Goal: Transaction & Acquisition: Subscribe to service/newsletter

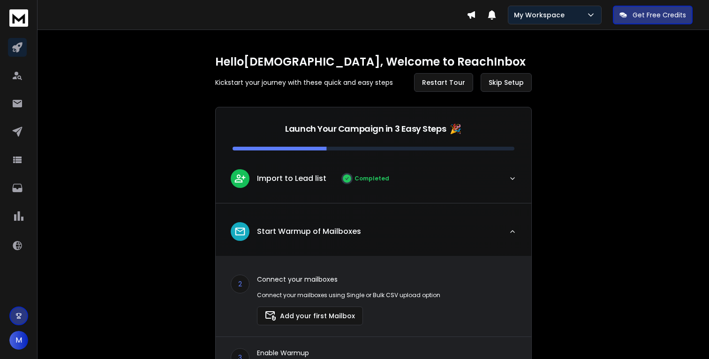
click at [568, 17] on div "My Workspace" at bounding box center [555, 14] width 82 height 9
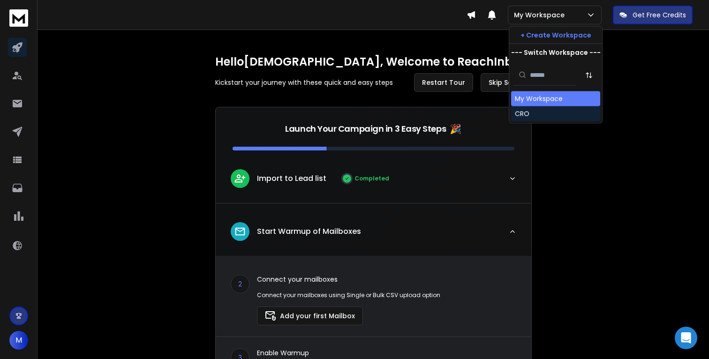
click at [524, 108] on div "CRO" at bounding box center [555, 113] width 89 height 15
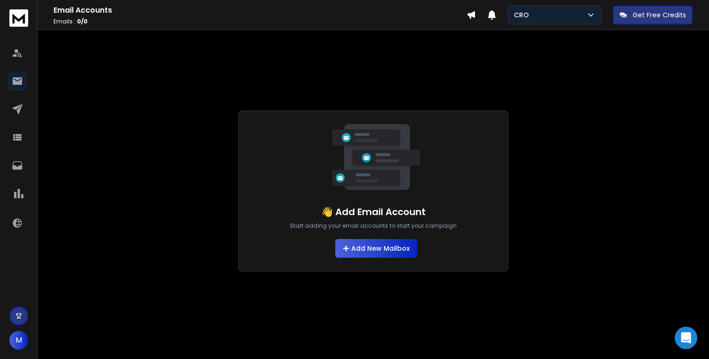
click at [541, 16] on div "CRO" at bounding box center [555, 14] width 82 height 9
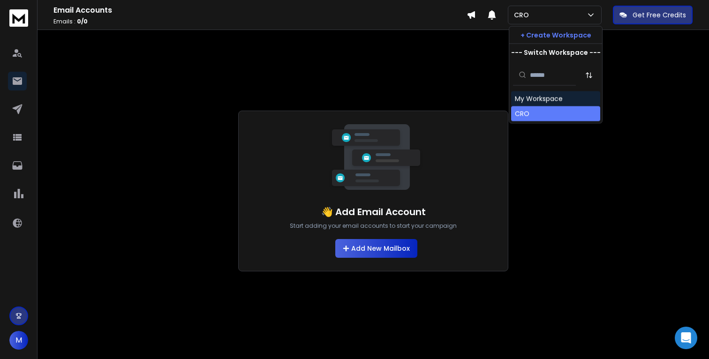
click at [546, 100] on div "My Workspace" at bounding box center [539, 98] width 48 height 9
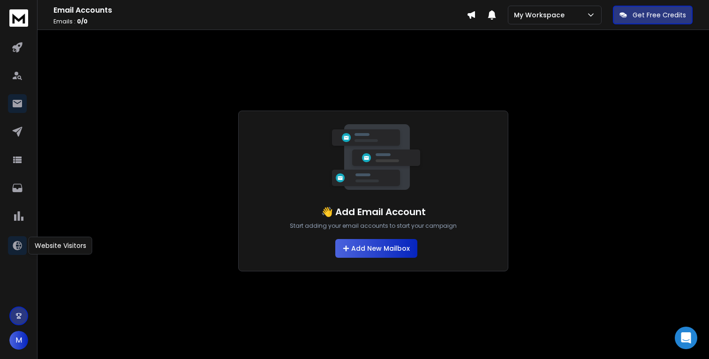
click at [18, 247] on icon at bounding box center [17, 245] width 9 height 9
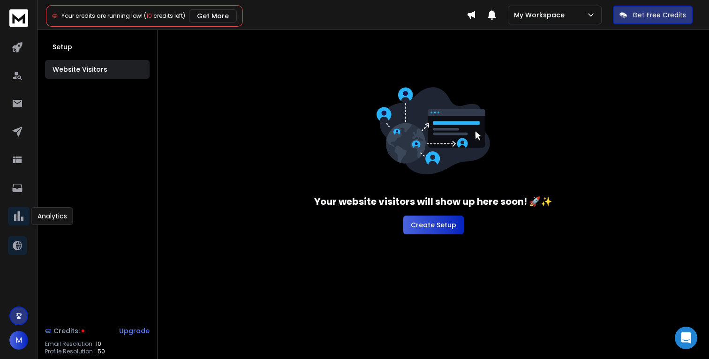
click at [19, 217] on icon at bounding box center [18, 215] width 9 height 9
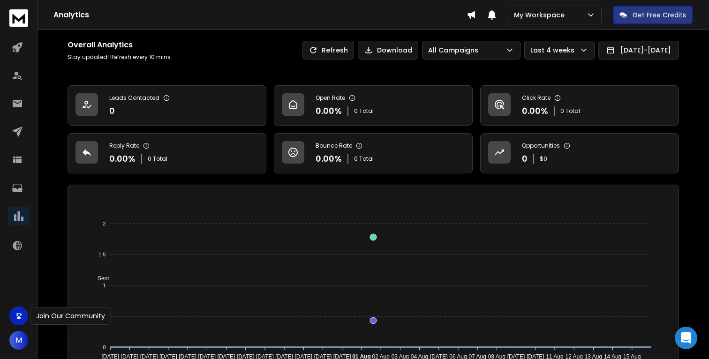
click at [18, 315] on icon at bounding box center [19, 315] width 6 height 7
click at [685, 336] on icon "Open Intercom Messenger" at bounding box center [685, 338] width 11 height 12
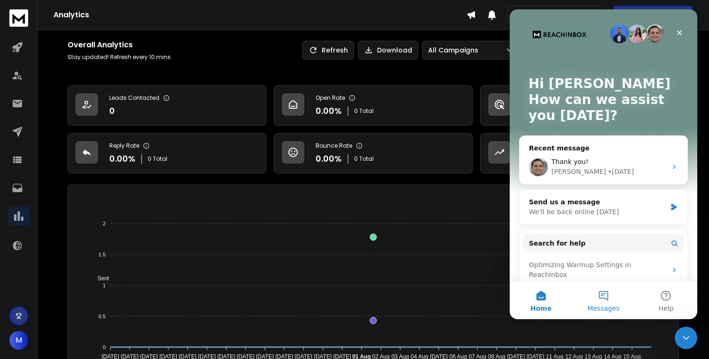
click at [612, 298] on button "Messages" at bounding box center [603, 300] width 62 height 37
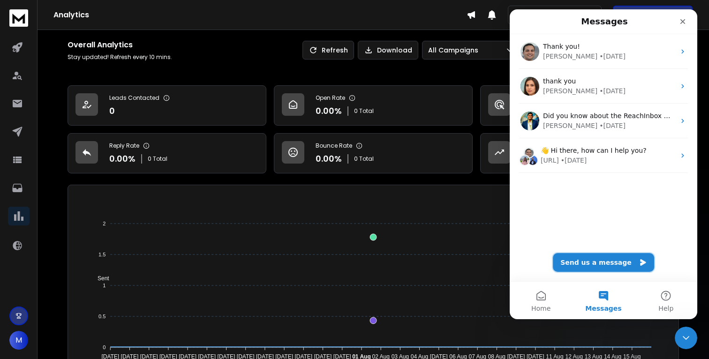
click at [600, 259] on button "Send us a message" at bounding box center [602, 262] width 101 height 19
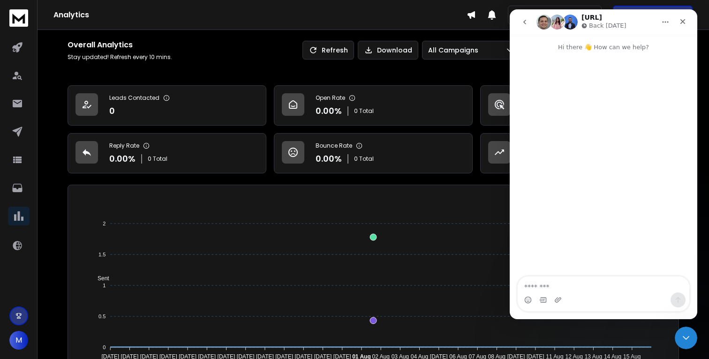
click at [556, 288] on textarea "Message…" at bounding box center [603, 284] width 172 height 16
click at [594, 277] on textarea "**********" at bounding box center [603, 279] width 172 height 25
click at [603, 277] on textarea "**********" at bounding box center [603, 279] width 172 height 25
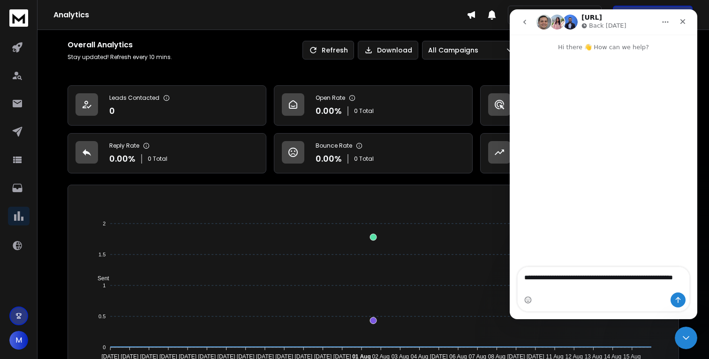
click at [603, 277] on textarea "**********" at bounding box center [603, 279] width 172 height 25
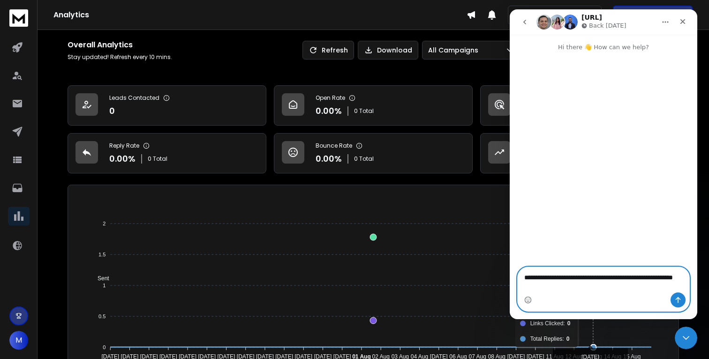
paste textarea "*"
type textarea "**********"
click at [679, 299] on icon "Send a message…" at bounding box center [677, 299] width 7 height 7
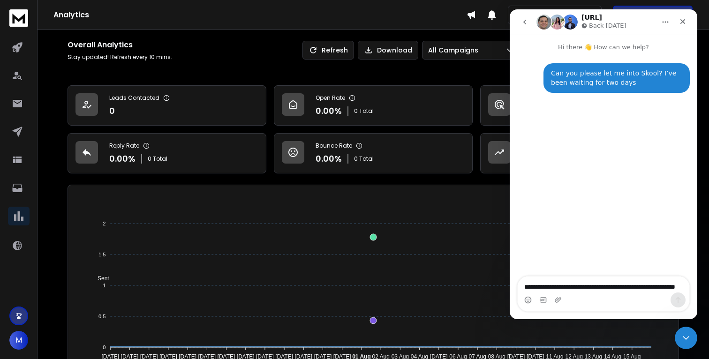
click at [475, 221] on foreignobject "Sent Total Opens Unique Opens Links Clicked Total Replies" at bounding box center [373, 280] width 566 height 164
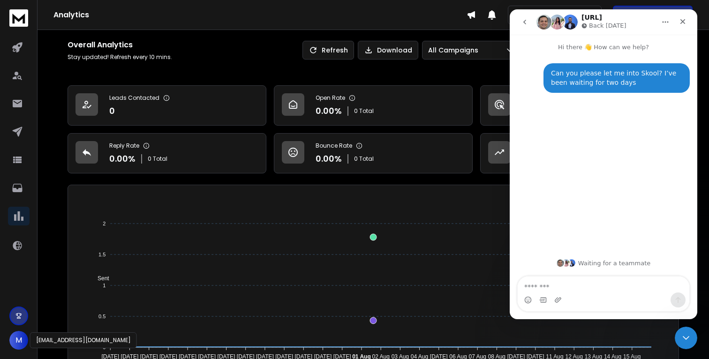
click at [15, 341] on span "M" at bounding box center [18, 340] width 19 height 19
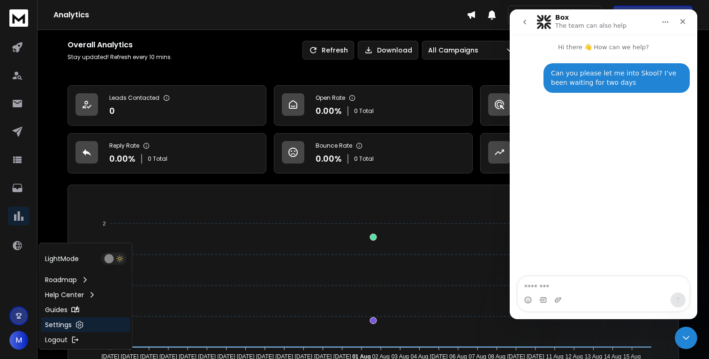
click at [61, 325] on p "Settings" at bounding box center [58, 324] width 27 height 9
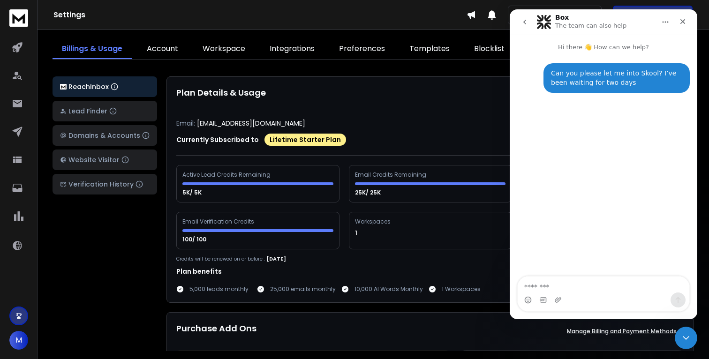
click at [94, 226] on div "ReachInbox Lead Finder Domains & Accounts Website Visitor Verification History …" at bounding box center [372, 209] width 641 height 284
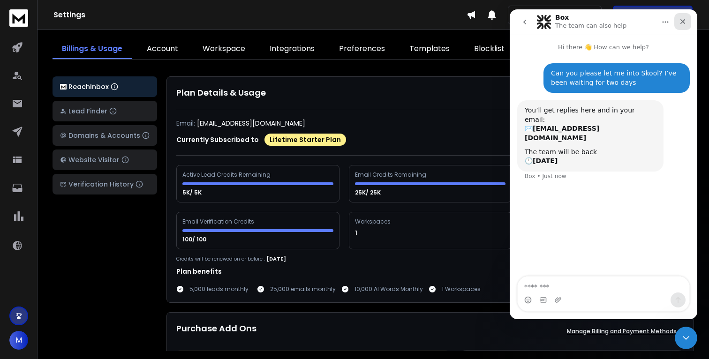
click at [686, 22] on icon "Close" at bounding box center [682, 21] width 7 height 7
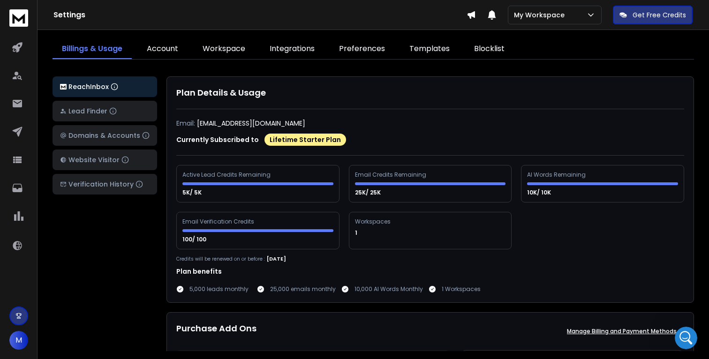
click at [686, 336] on icon "Open Intercom Messenger" at bounding box center [685, 337] width 7 height 7
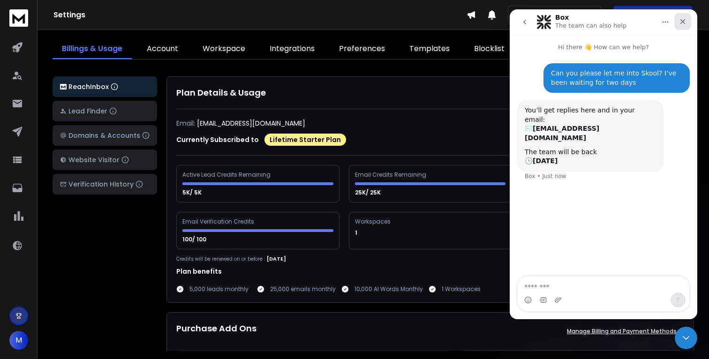
click at [683, 23] on icon "Close" at bounding box center [682, 21] width 7 height 7
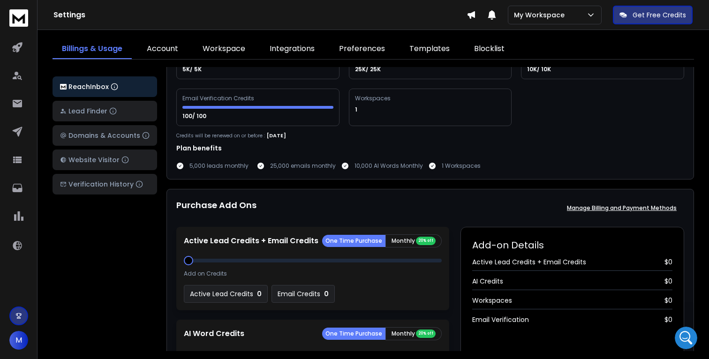
scroll to position [134, 0]
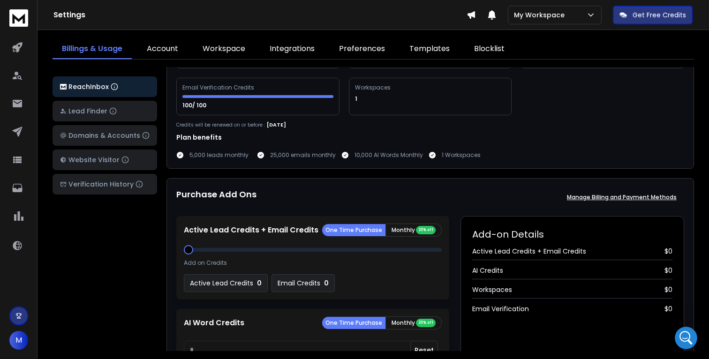
click at [142, 260] on div "ReachInbox Lead Finder Domains & Accounts Website Visitor Verification History …" at bounding box center [372, 209] width 641 height 284
click at [291, 288] on div "Email Credits 0" at bounding box center [302, 283] width 63 height 18
click at [196, 252] on span at bounding box center [200, 249] width 9 height 9
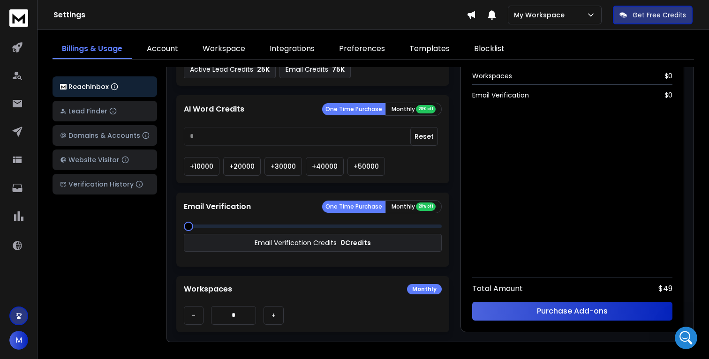
scroll to position [372, 0]
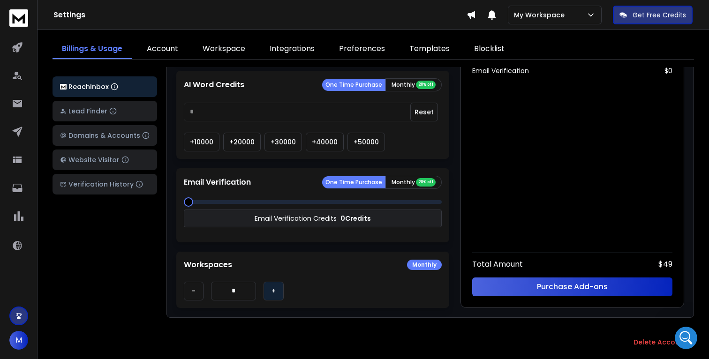
click at [271, 296] on button "+" at bounding box center [273, 291] width 20 height 19
click at [188, 291] on button "-" at bounding box center [194, 291] width 20 height 19
type input "*"
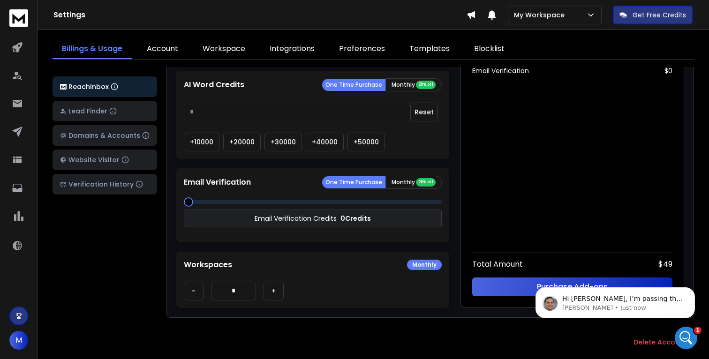
scroll to position [0, 0]
click at [625, 305] on p "Raj • Just now" at bounding box center [622, 308] width 121 height 8
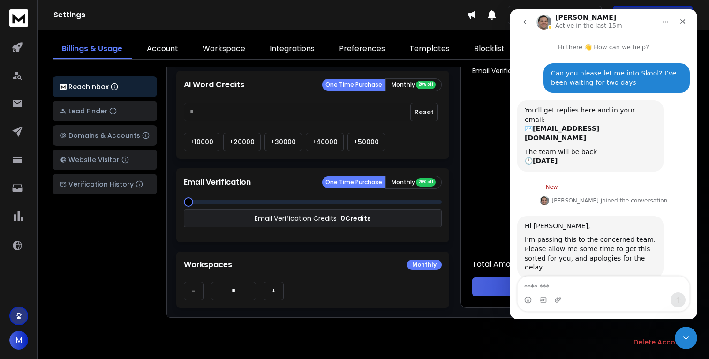
scroll to position [1, 0]
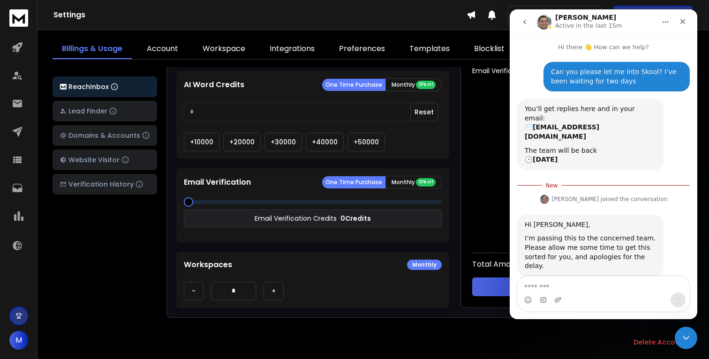
click at [561, 288] on textarea "Message…" at bounding box center [603, 284] width 172 height 16
type textarea "**********"
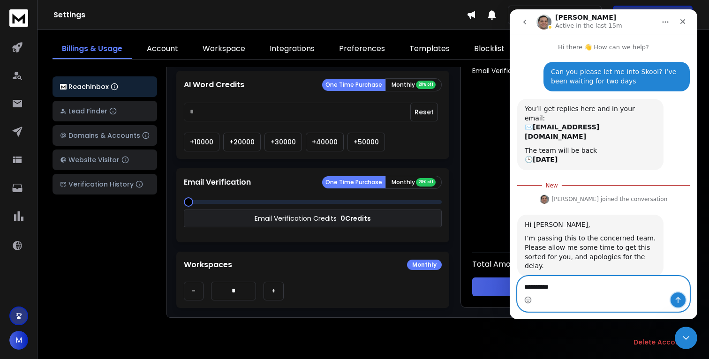
click at [680, 302] on icon "Send a message…" at bounding box center [677, 299] width 7 height 7
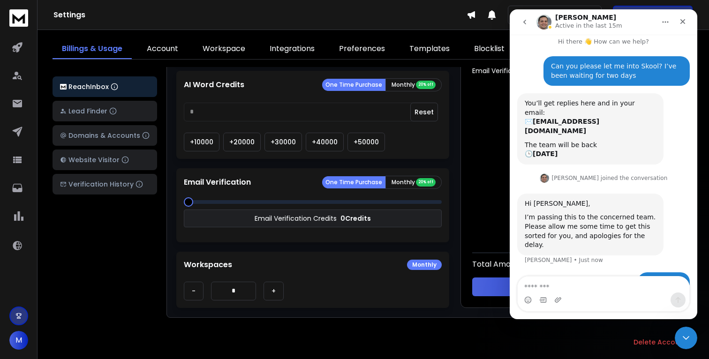
click at [460, 316] on div "Purchase Add Ons Manage Billing and Payment Methods Active Lead Credits + Email…" at bounding box center [429, 129] width 527 height 378
click at [683, 26] on div "Close" at bounding box center [682, 21] width 17 height 17
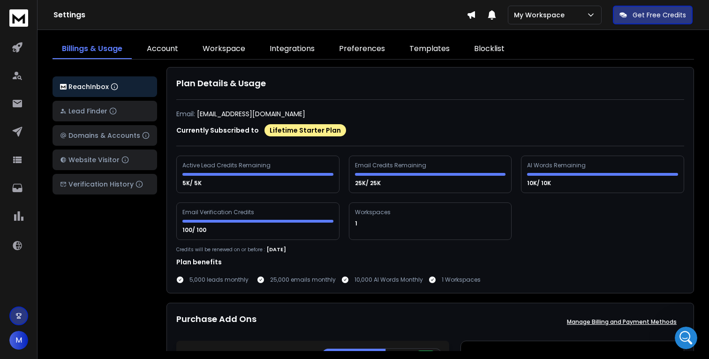
scroll to position [3, 0]
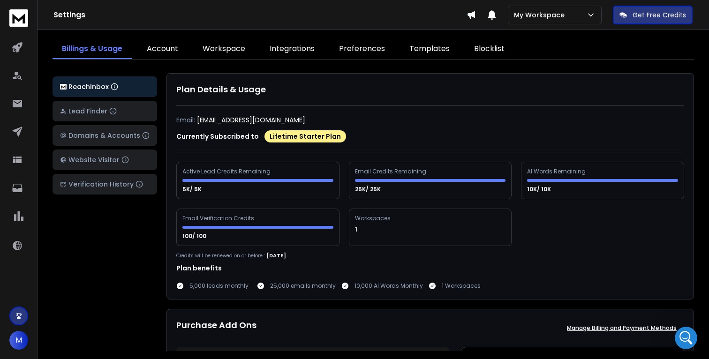
click at [305, 284] on p "25,000 emails monthly" at bounding box center [303, 285] width 66 height 7
click at [382, 266] on h1 "Plan benefits" at bounding box center [429, 267] width 507 height 9
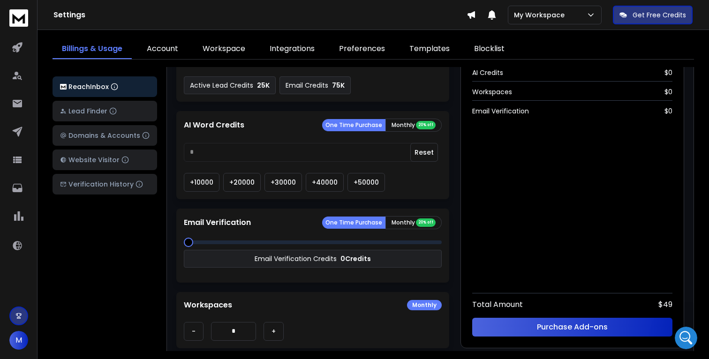
scroll to position [372, 0]
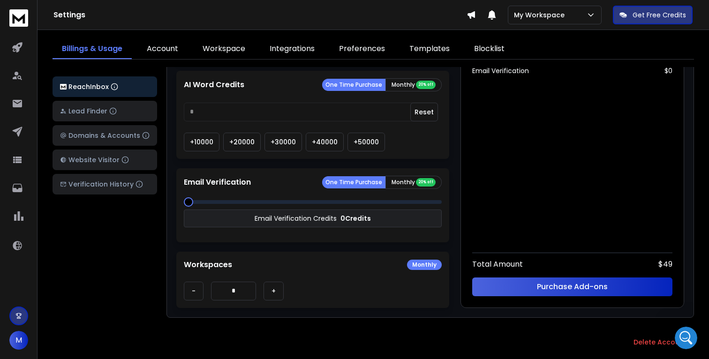
click at [552, 288] on button "Purchase Add-ons" at bounding box center [572, 286] width 200 height 19
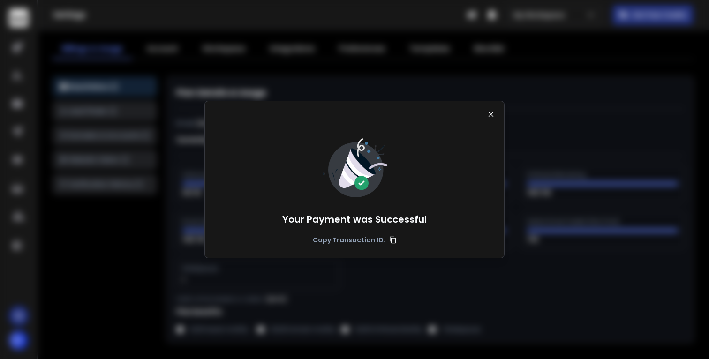
click at [391, 241] on icon at bounding box center [392, 239] width 7 height 7
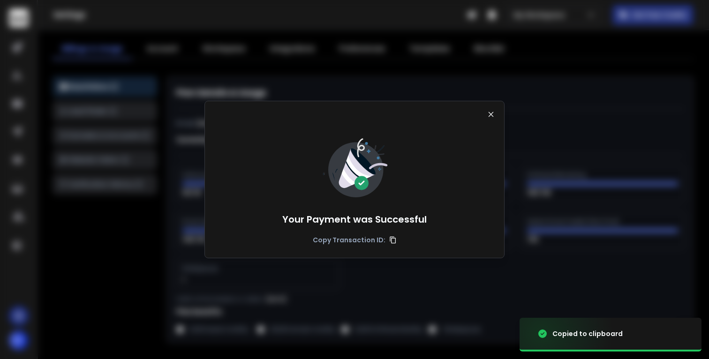
click at [489, 116] on icon at bounding box center [490, 114] width 7 height 7
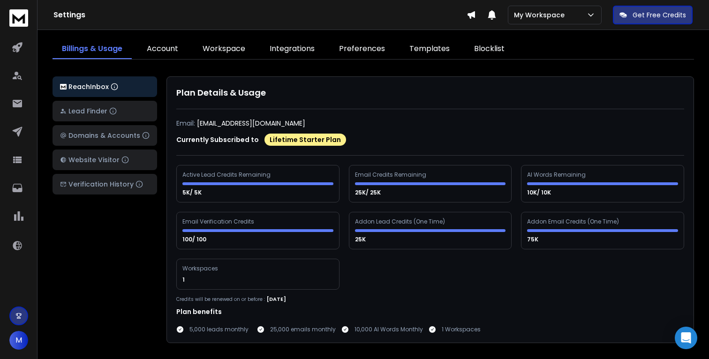
click at [542, 230] on div at bounding box center [602, 230] width 151 height 3
click at [538, 220] on div "Addon Email Credits (One Time)" at bounding box center [573, 221] width 92 height 7
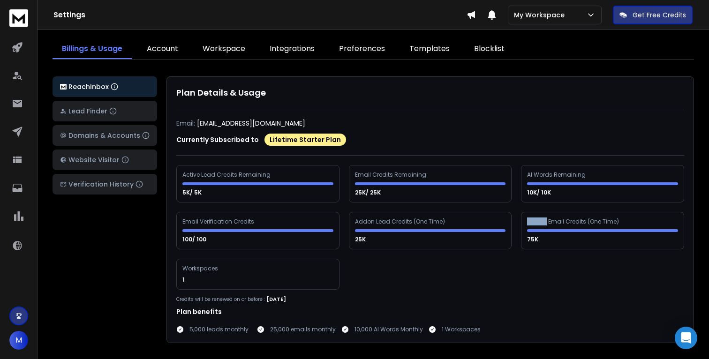
click at [538, 220] on div "Addon Email Credits (One Time)" at bounding box center [573, 221] width 92 height 7
click at [500, 270] on div "Active Lead Credits Remaining 5K/ 5K Email Credits Remaining 25K/ 25K AI Words …" at bounding box center [429, 227] width 507 height 125
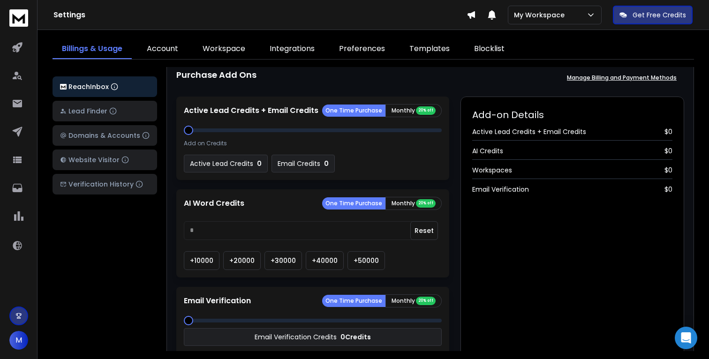
scroll to position [308, 0]
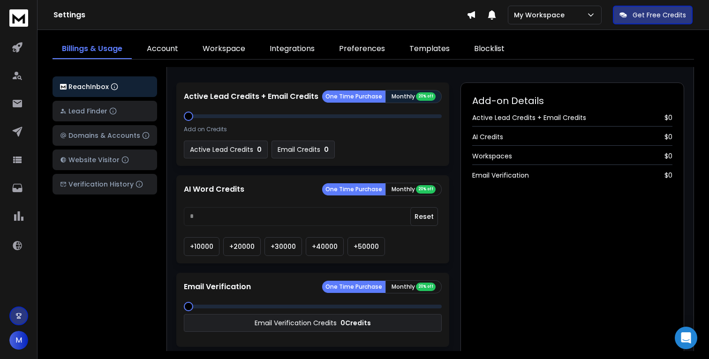
click at [396, 101] on button "Monthly 20% off" at bounding box center [413, 96] width 56 height 13
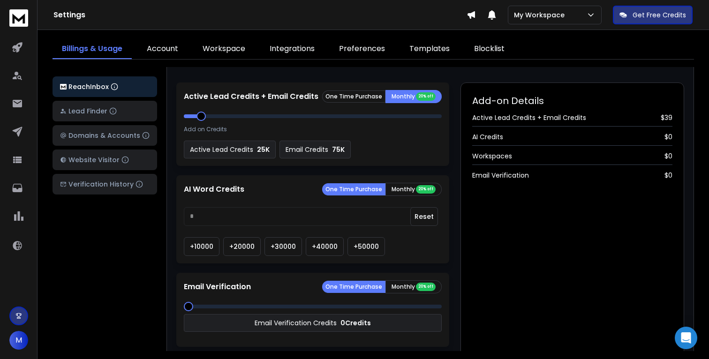
click at [196, 112] on span at bounding box center [200, 116] width 9 height 9
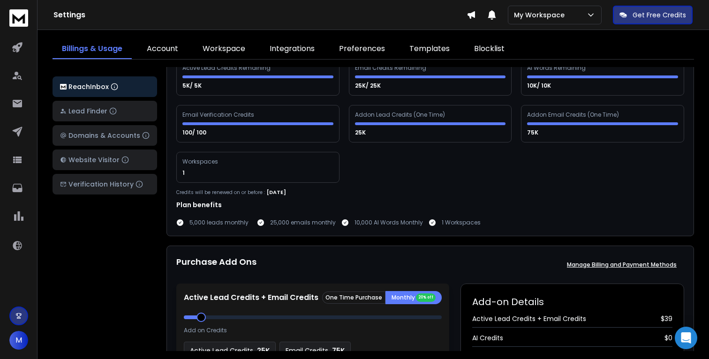
scroll to position [82, 0]
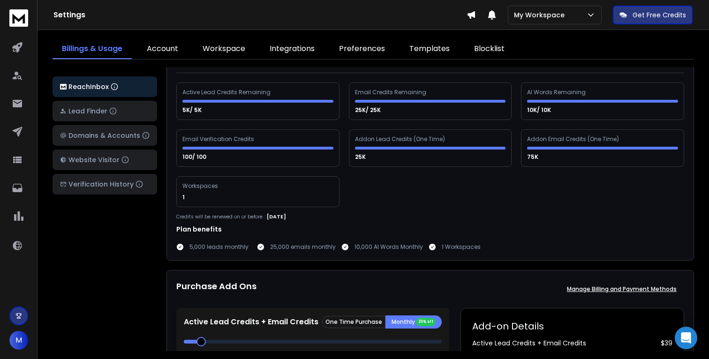
drag, startPoint x: 526, startPoint y: 140, endPoint x: 629, endPoint y: 142, distance: 102.7
click at [629, 142] on div "Addon Email Credits (One Time)" at bounding box center [602, 138] width 151 height 7
click at [421, 182] on div "Active Lead Credits Remaining 5K/ 5K Email Credits Remaining 25K/ 25K AI Words …" at bounding box center [429, 144] width 507 height 125
click at [683, 340] on icon "Open Intercom Messenger" at bounding box center [685, 338] width 12 height 12
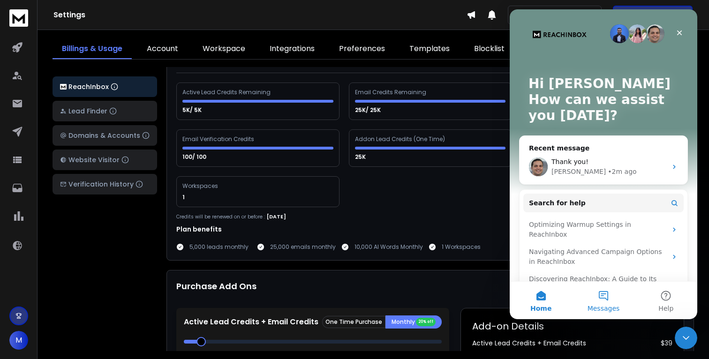
scroll to position [0, 0]
click at [593, 162] on div "Thank you!" at bounding box center [608, 162] width 115 height 10
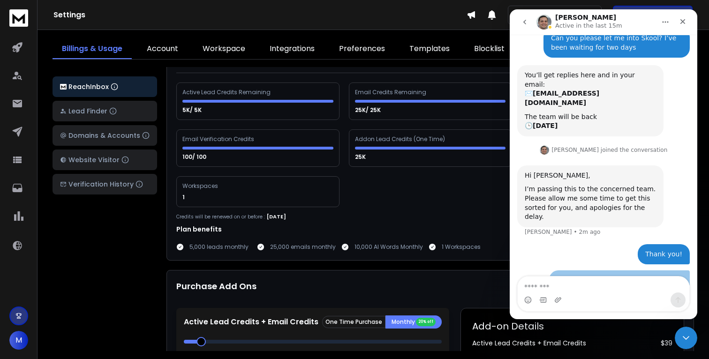
scroll to position [35, 0]
click at [562, 286] on textarea "Message…" at bounding box center [603, 284] width 172 height 16
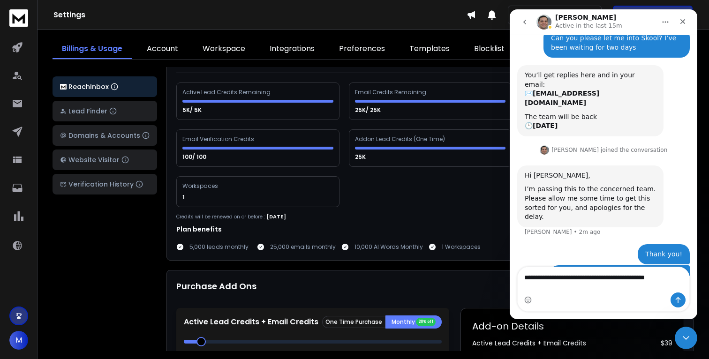
click at [581, 283] on textarea "**********" at bounding box center [603, 275] width 172 height 16
click at [680, 283] on textarea "**********" at bounding box center [603, 275] width 172 height 16
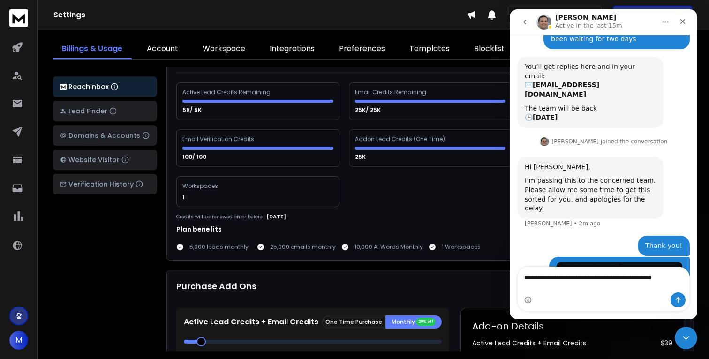
scroll to position [45, 0]
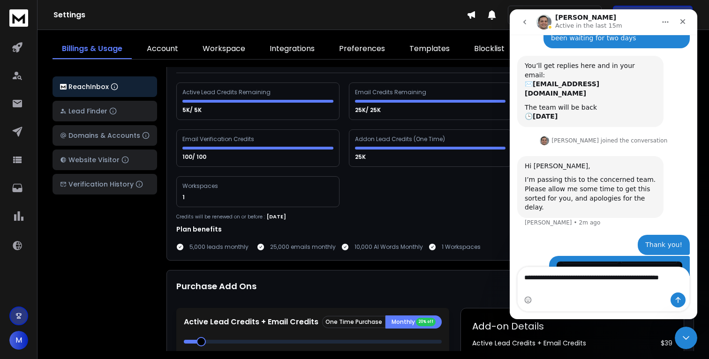
type textarea "**********"
click at [567, 277] on textarea "**********" at bounding box center [603, 279] width 172 height 25
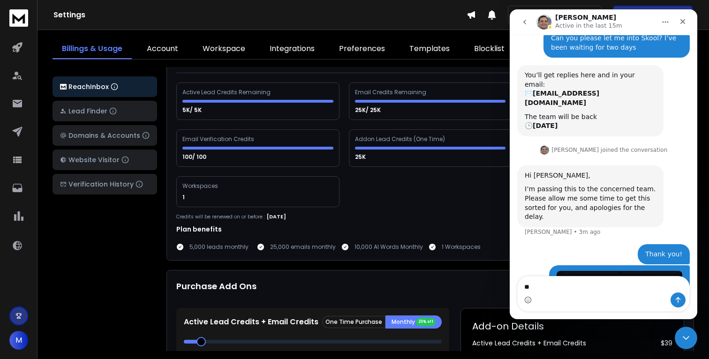
type textarea "***"
type textarea "**********"
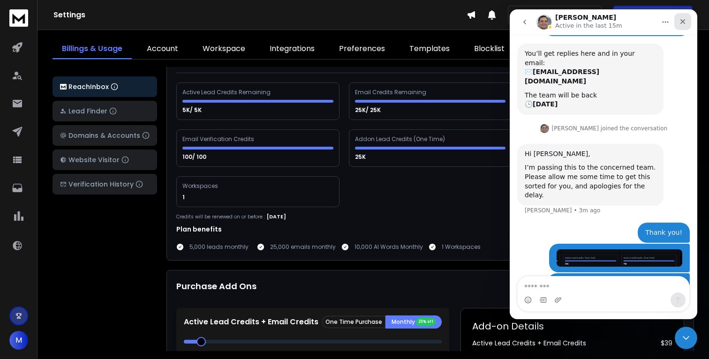
click at [685, 25] on div "Close" at bounding box center [682, 21] width 17 height 17
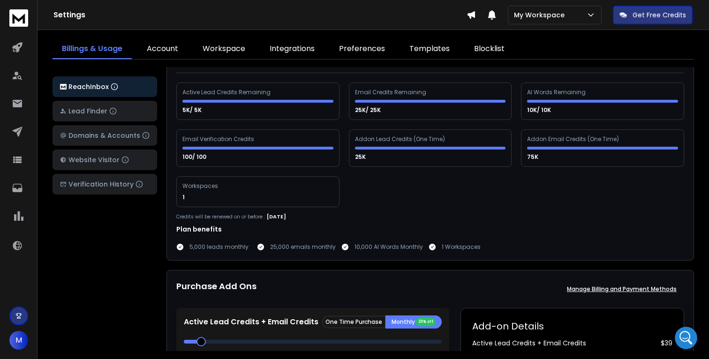
drag, startPoint x: 352, startPoint y: 155, endPoint x: 448, endPoint y: 147, distance: 95.9
click at [448, 147] on div "Addon Lead Credits (One Time) 25K" at bounding box center [430, 147] width 163 height 37
click at [442, 204] on div "Active Lead Credits Remaining 5K/ 5K Email Credits Remaining 25K/ 25K AI Words …" at bounding box center [429, 144] width 507 height 125
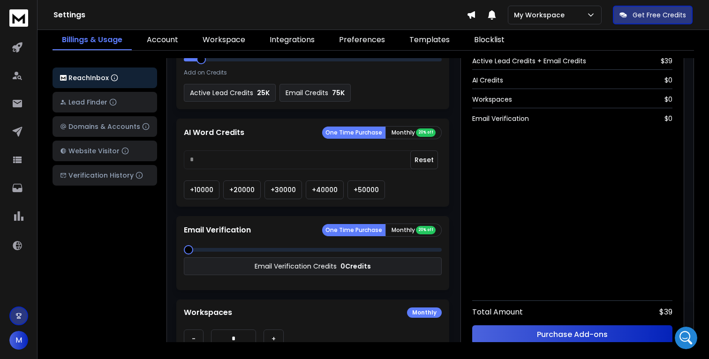
scroll to position [0, 0]
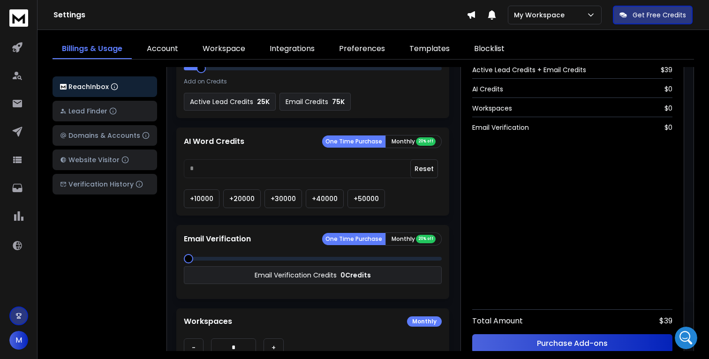
click at [224, 51] on link "Workspace" at bounding box center [223, 49] width 61 height 20
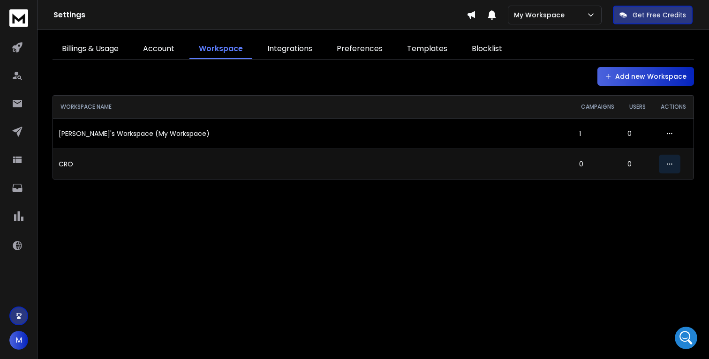
click at [672, 162] on icon "button" at bounding box center [669, 164] width 7 height 7
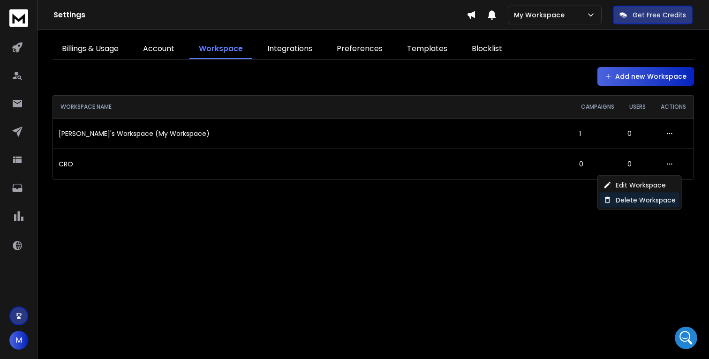
click at [613, 201] on div "Delete Workspace" at bounding box center [639, 199] width 72 height 9
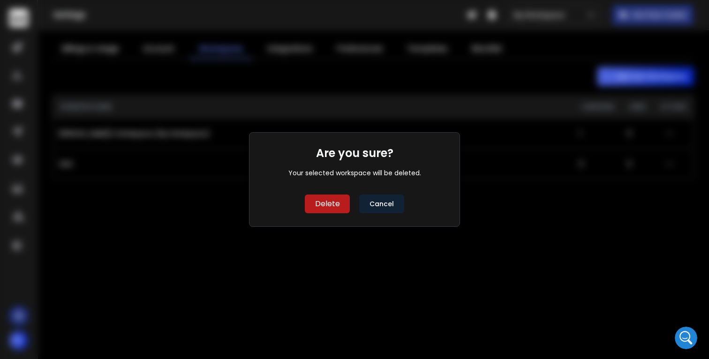
click at [342, 203] on button "Delete" at bounding box center [327, 203] width 45 height 19
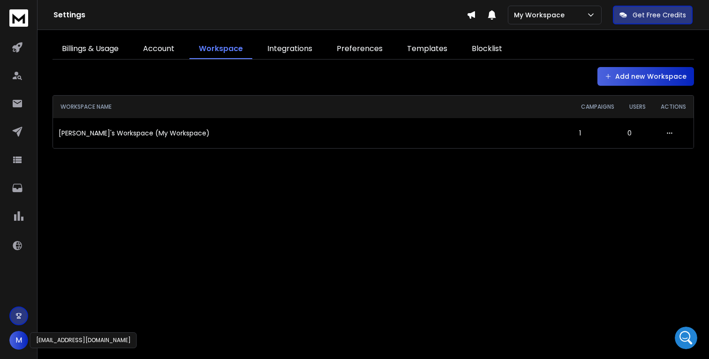
click at [15, 342] on span "M" at bounding box center [18, 340] width 19 height 19
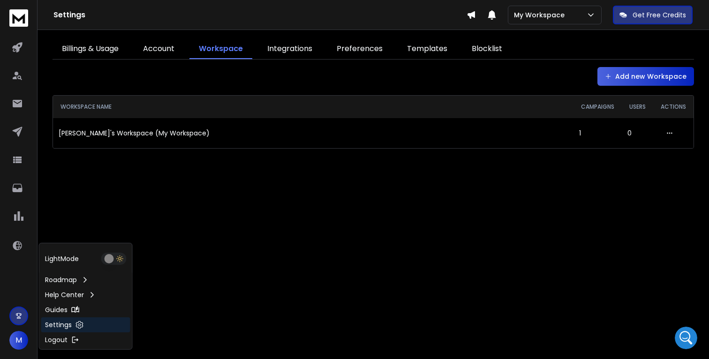
click at [71, 327] on div "Settings" at bounding box center [85, 324] width 89 height 15
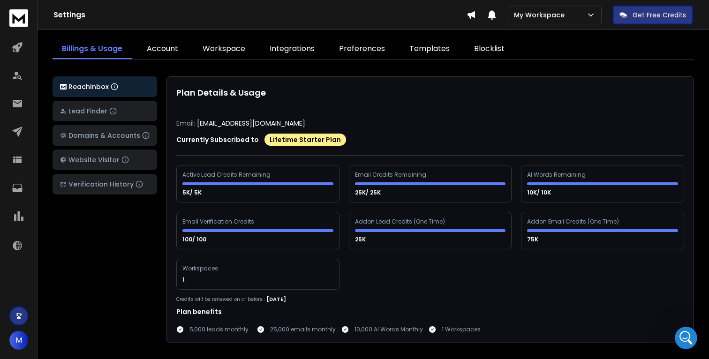
click at [79, 114] on button "Lead Finder" at bounding box center [104, 111] width 104 height 21
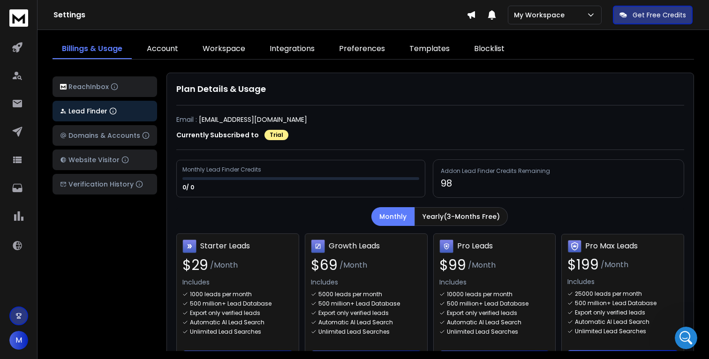
scroll to position [9, 0]
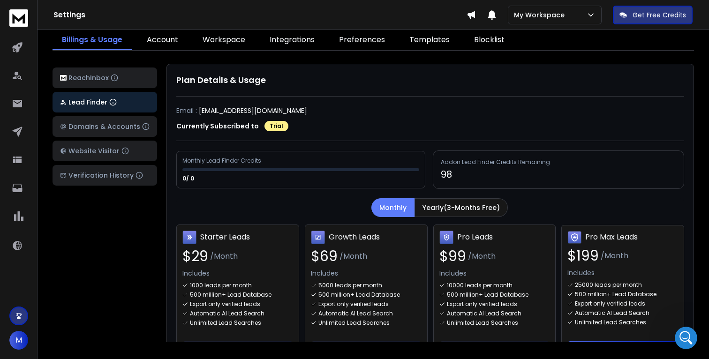
click at [169, 44] on link "Account" at bounding box center [162, 40] width 50 height 20
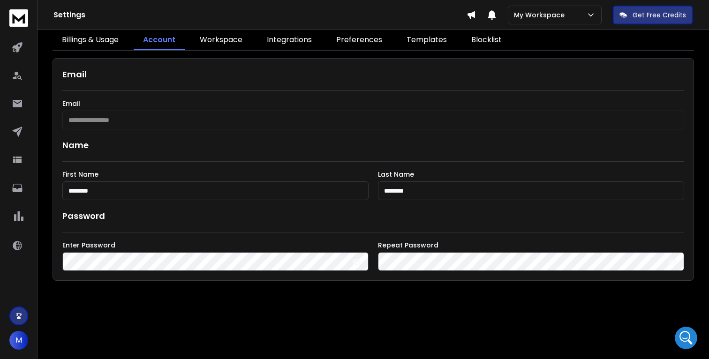
click at [221, 36] on link "Workspace" at bounding box center [220, 40] width 61 height 20
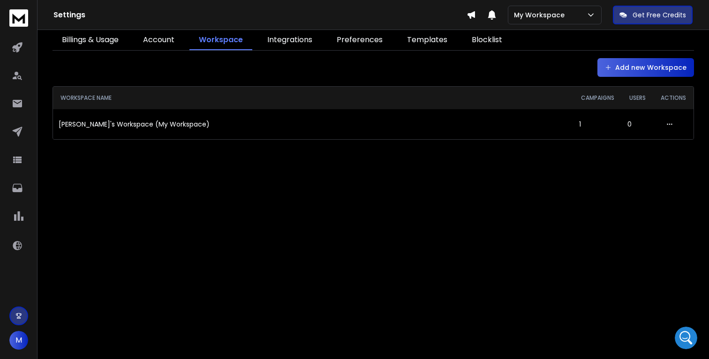
click at [304, 37] on link "Integrations" at bounding box center [290, 40] width 64 height 20
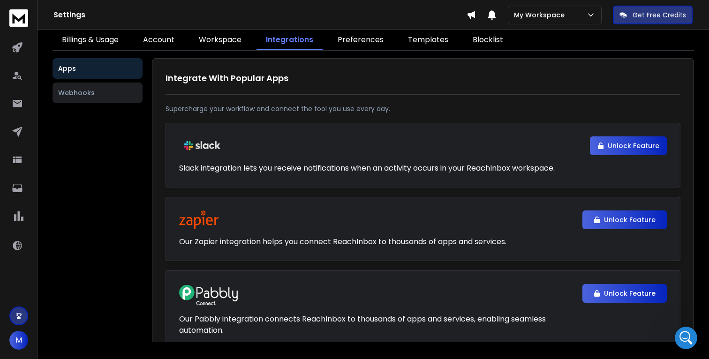
click at [617, 150] on p "Unlock Feature" at bounding box center [633, 145] width 52 height 9
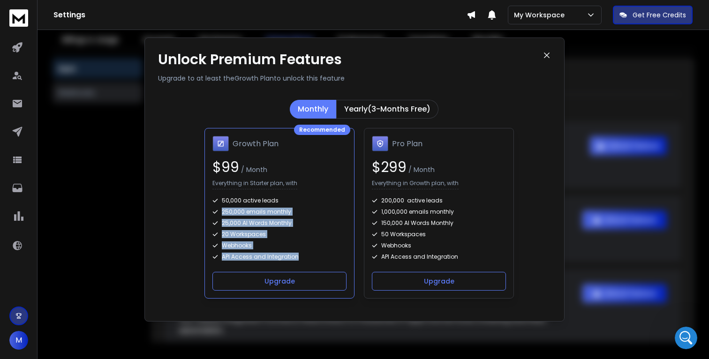
drag, startPoint x: 218, startPoint y: 213, endPoint x: 302, endPoint y: 261, distance: 96.1
click at [302, 261] on div "Growth Plan $ 99 / Month Everything in Starter plan, with 50,000 active leads 2…" at bounding box center [279, 213] width 134 height 155
click at [373, 110] on button "Yearly(3-Months Free)" at bounding box center [387, 109] width 102 height 19
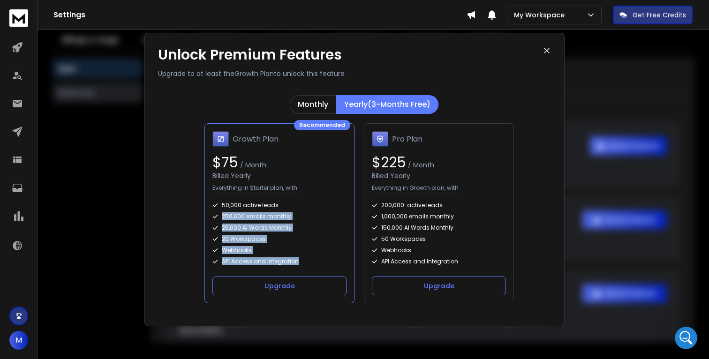
click at [268, 97] on div "Monthly Yearly(3-Months Free)" at bounding box center [363, 104] width 393 height 19
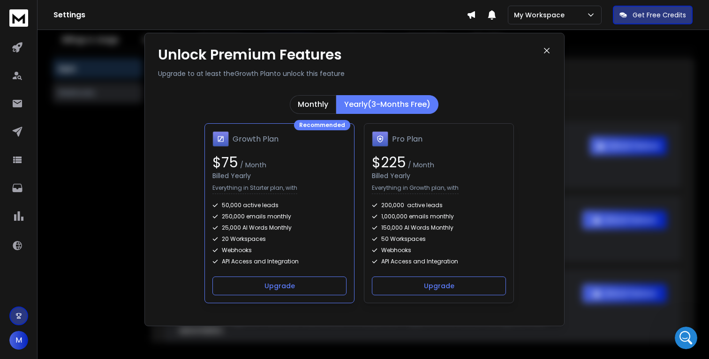
click at [549, 46] on icon at bounding box center [546, 50] width 8 height 8
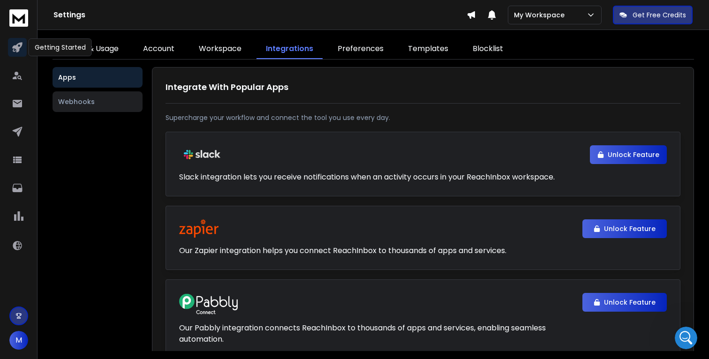
click at [14, 48] on icon at bounding box center [17, 47] width 11 height 11
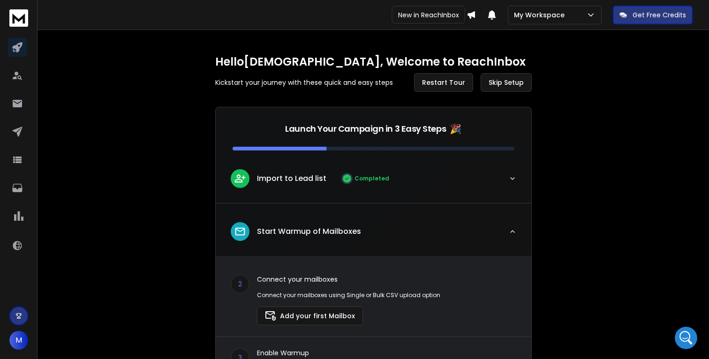
click at [469, 13] on icon at bounding box center [470, 14] width 7 height 7
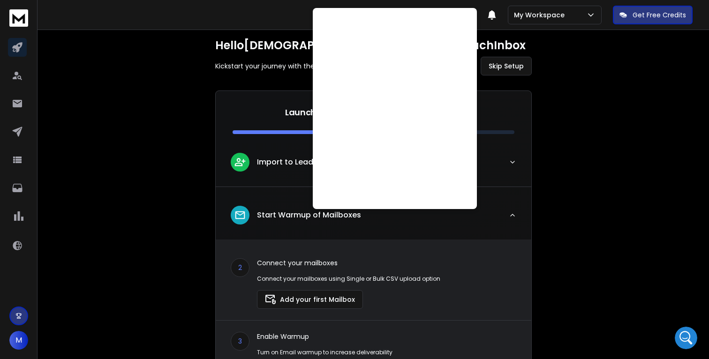
scroll to position [26, 0]
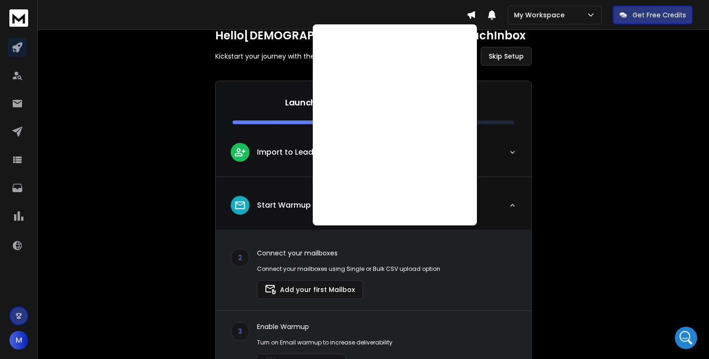
click at [532, 111] on div "Hello [PERSON_NAME] , Welcome to ReachInbox Kickstart your journey with these q…" at bounding box center [372, 236] width 641 height 447
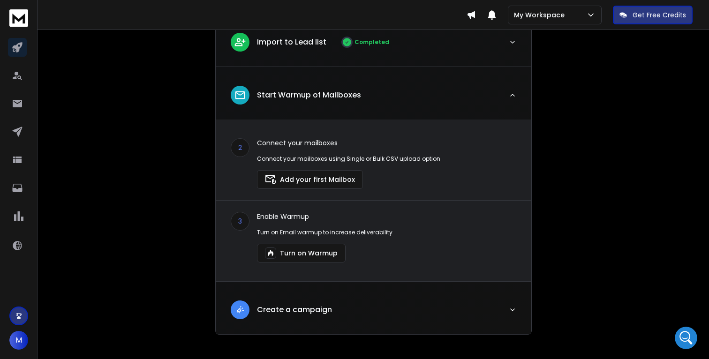
scroll to position [0, 0]
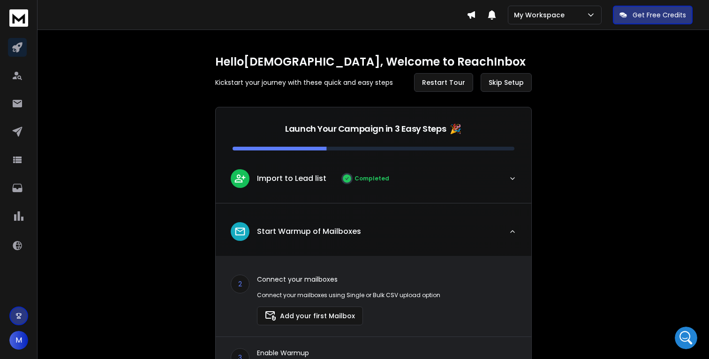
click at [21, 17] on img at bounding box center [18, 17] width 19 height 17
click at [135, 64] on div "Hello [PERSON_NAME] , Welcome to ReachInbox Kickstart your journey with these q…" at bounding box center [372, 262] width 641 height 447
